Goal: Task Accomplishment & Management: Use online tool/utility

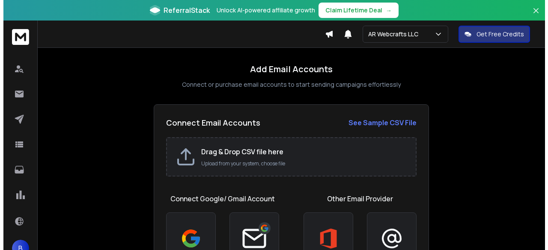
scroll to position [63, 0]
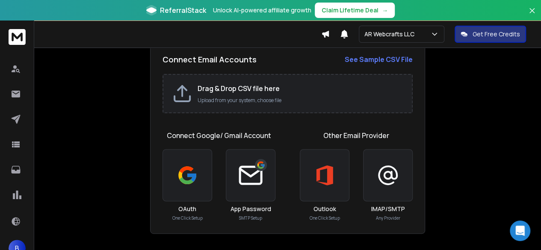
click at [325, 191] on div at bounding box center [325, 175] width 50 height 52
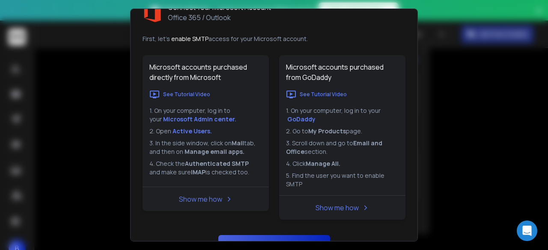
scroll to position [56, 0]
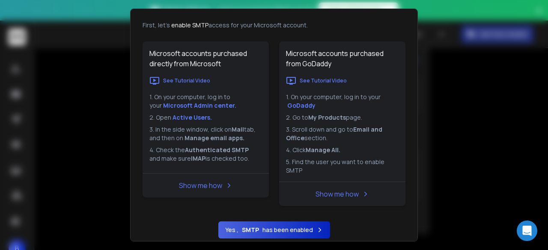
click at [204, 103] on link "Microsoft Admin center." at bounding box center [199, 105] width 73 height 8
click at [304, 222] on button "Yes , SMTP has been enabled" at bounding box center [274, 230] width 112 height 17
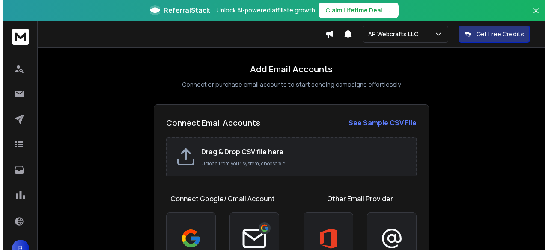
scroll to position [63, 0]
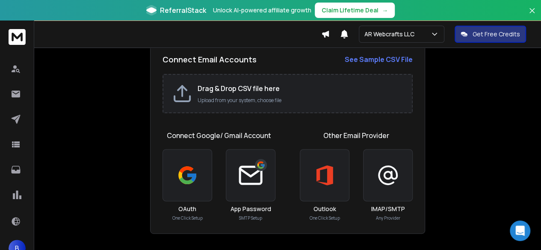
click at [200, 172] on div at bounding box center [188, 175] width 50 height 52
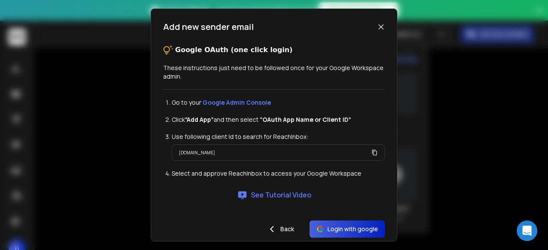
click at [376, 151] on icon at bounding box center [374, 153] width 5 height 6
